Goal: Navigation & Orientation: Find specific page/section

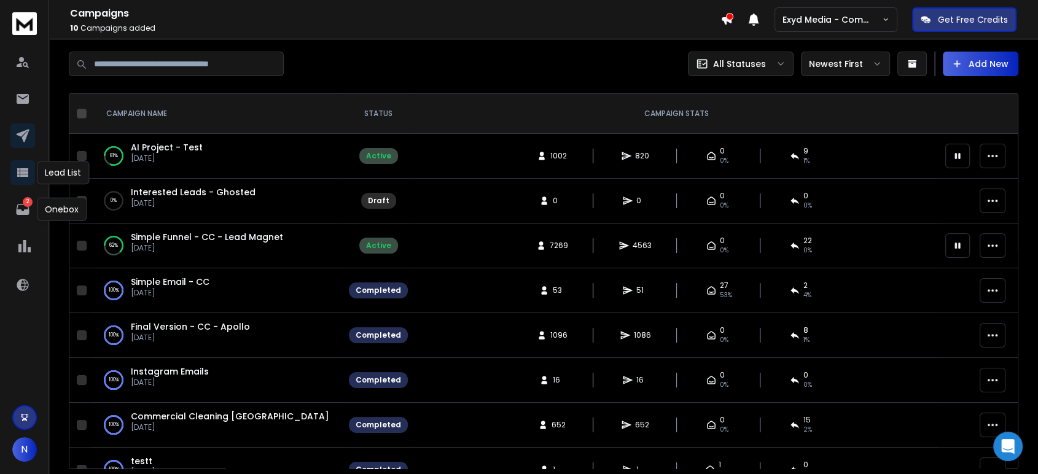
click at [27, 165] on icon at bounding box center [22, 172] width 15 height 15
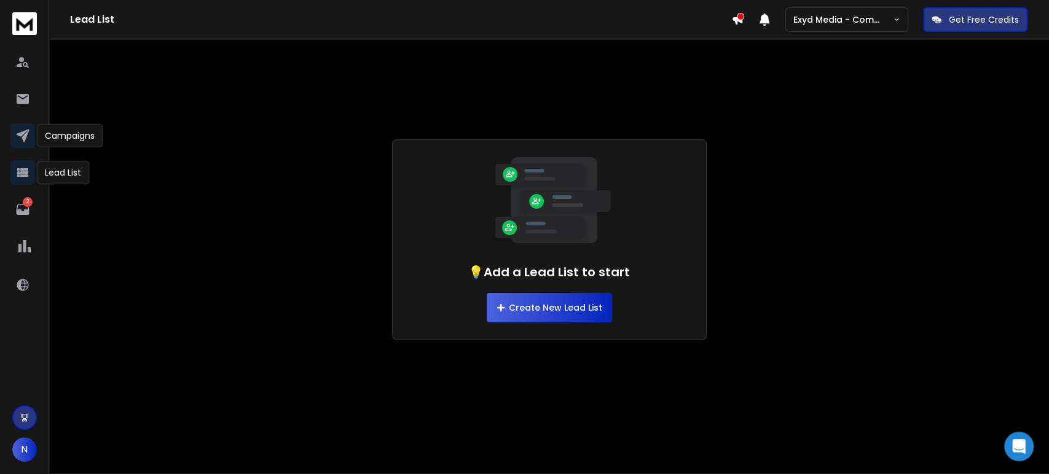
click at [32, 131] on link at bounding box center [22, 135] width 25 height 25
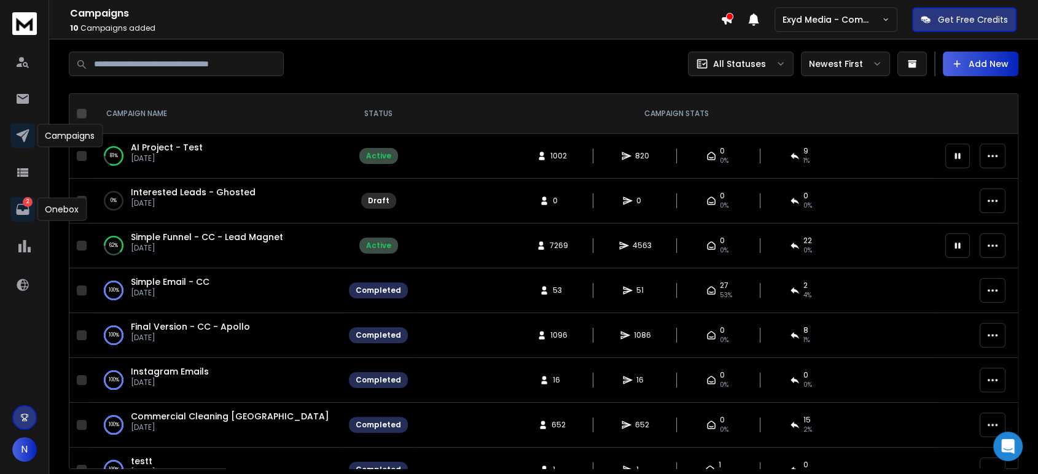
click at [9, 219] on div "2 N" at bounding box center [24, 237] width 49 height 474
click at [19, 209] on icon at bounding box center [22, 209] width 15 height 15
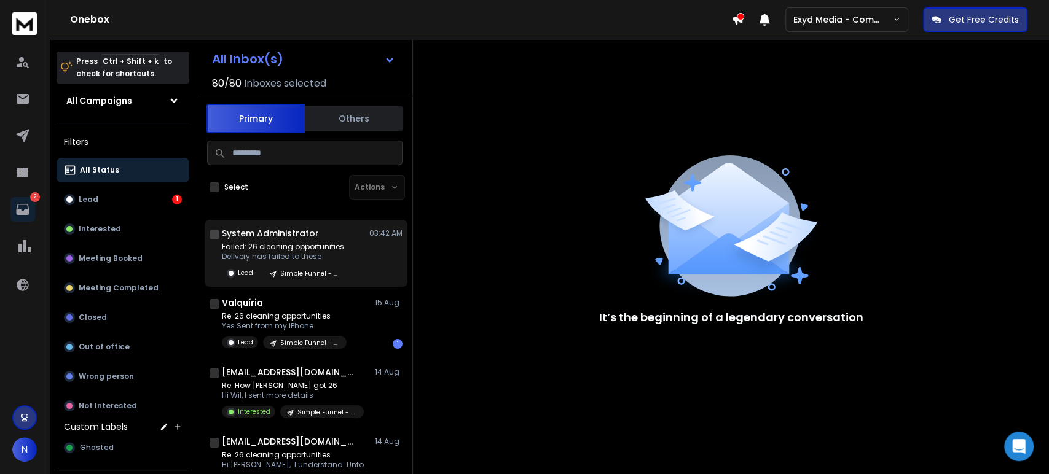
scroll to position [68, 0]
